Goal: Find specific page/section: Find specific page/section

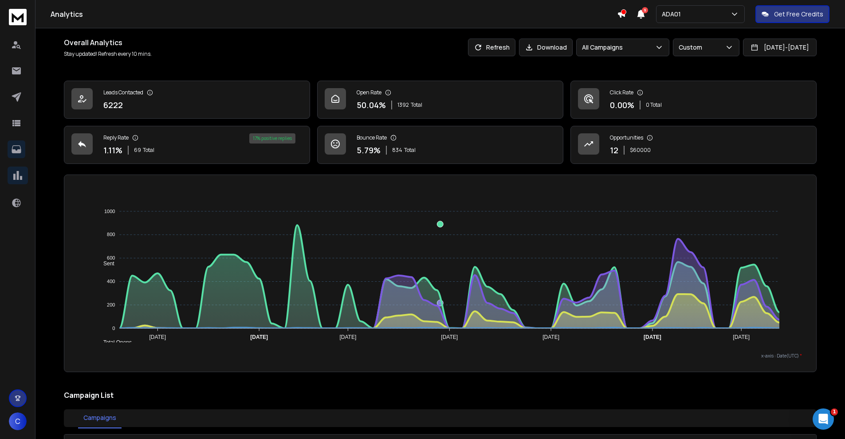
click at [13, 153] on icon at bounding box center [16, 149] width 9 height 8
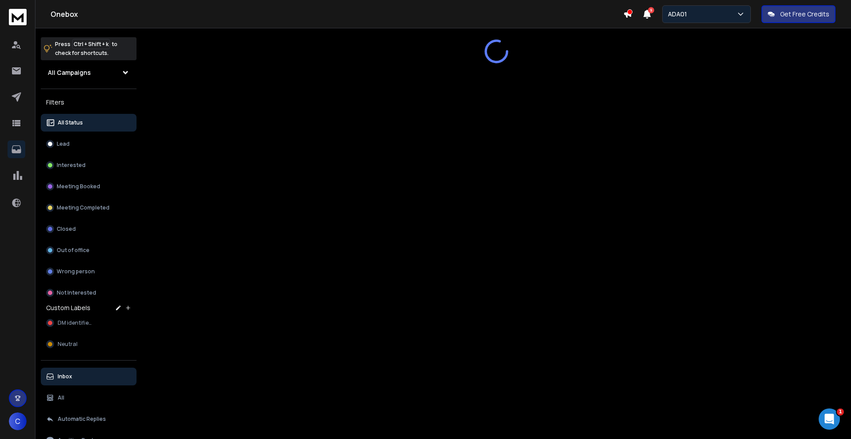
click at [699, 23] on button "ADA01" at bounding box center [707, 14] width 89 height 18
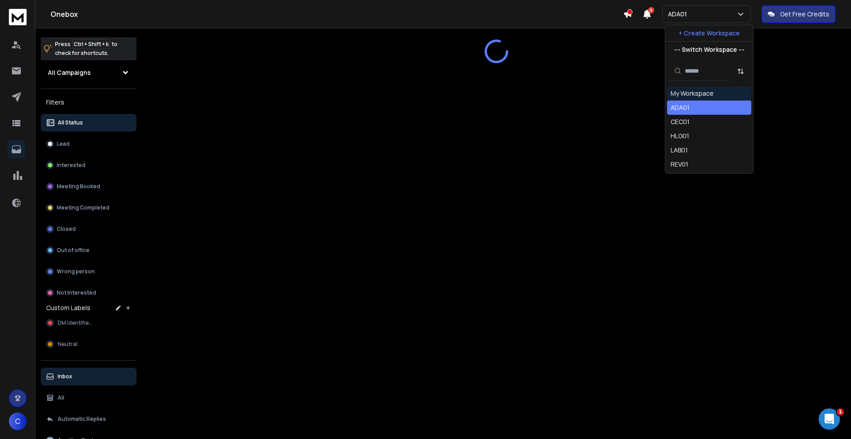
click at [691, 91] on div "My Workspace" at bounding box center [692, 93] width 43 height 9
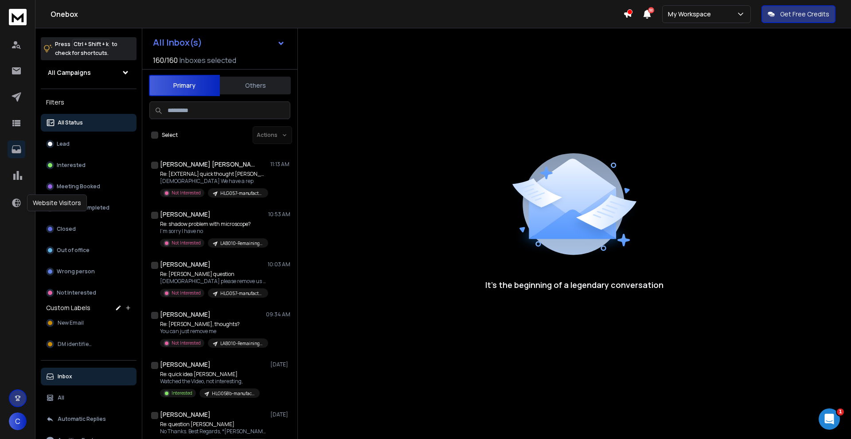
click at [2, 199] on div "C" at bounding box center [17, 219] width 35 height 439
click at [14, 203] on icon at bounding box center [16, 203] width 9 height 9
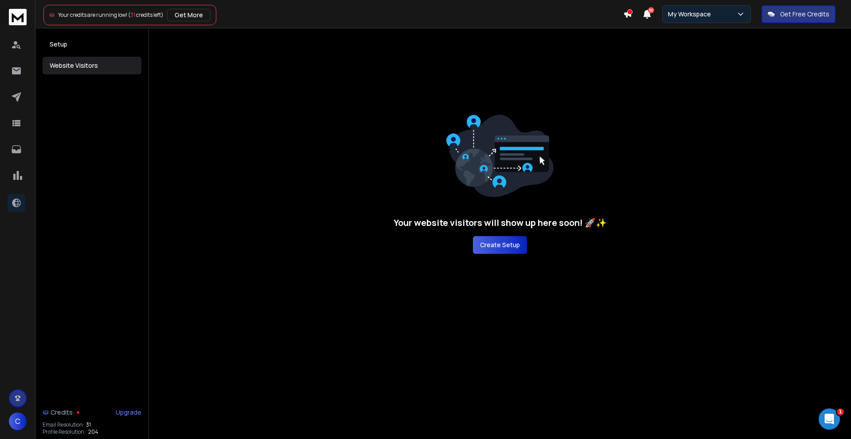
click at [738, 11] on div "My Workspace" at bounding box center [706, 14] width 77 height 9
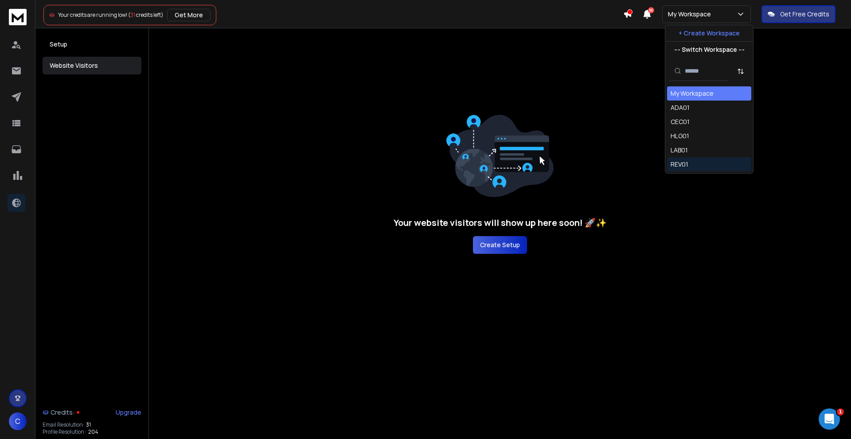
click at [682, 164] on div "REV01" at bounding box center [680, 164] width 18 height 9
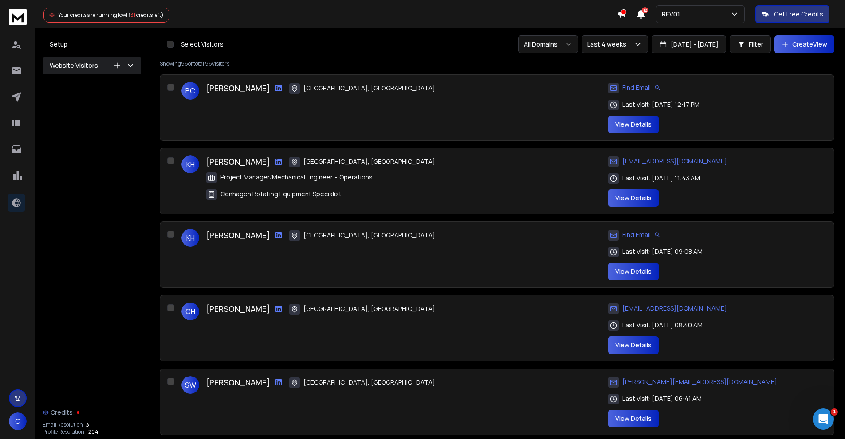
click at [133, 64] on icon at bounding box center [130, 66] width 8 height 8
